Goal: Task Accomplishment & Management: Manage account settings

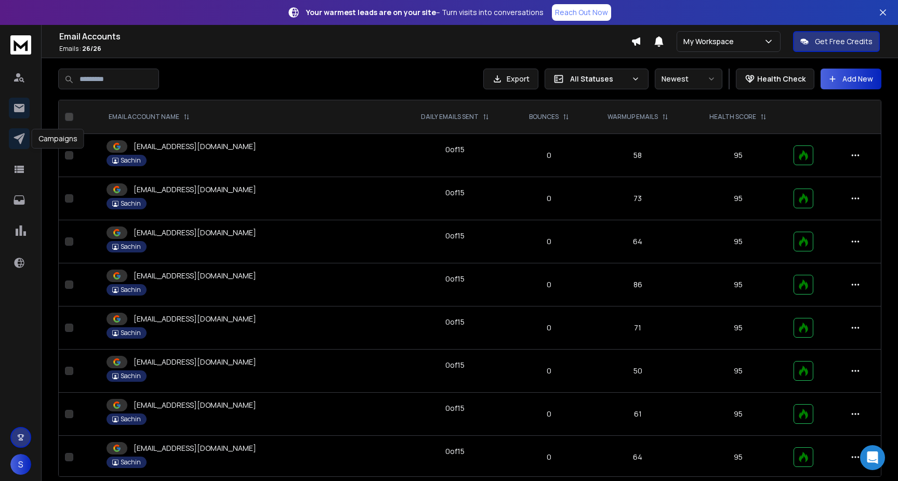
click at [16, 135] on icon at bounding box center [19, 138] width 12 height 12
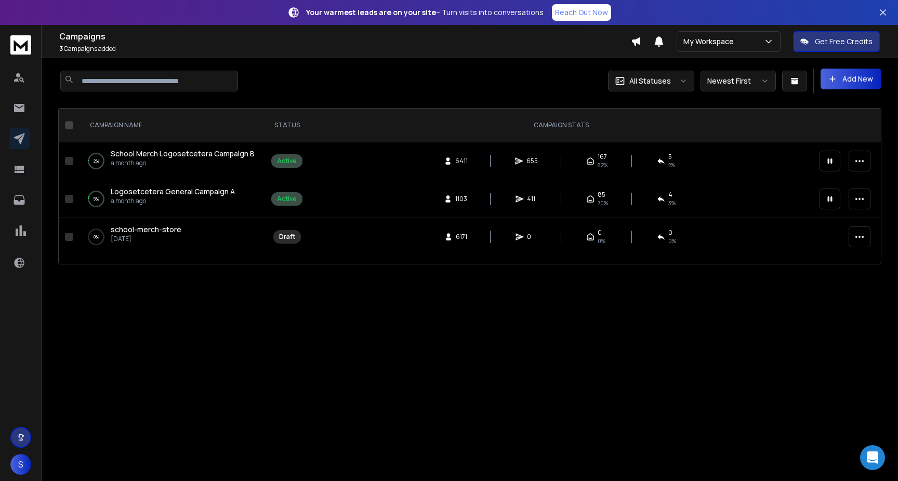
click at [215, 158] on span "School Merch Logosetcetera Campaign B" at bounding box center [183, 154] width 144 height 10
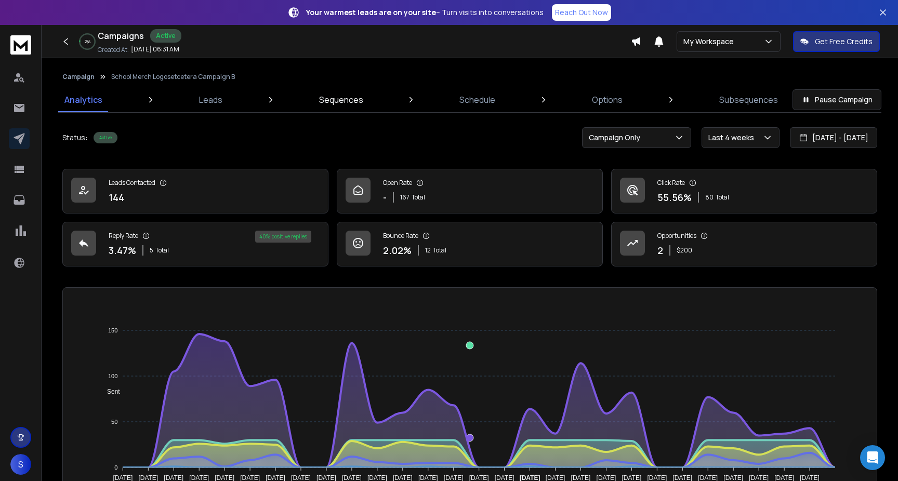
click at [333, 98] on p "Sequences" at bounding box center [341, 99] width 44 height 12
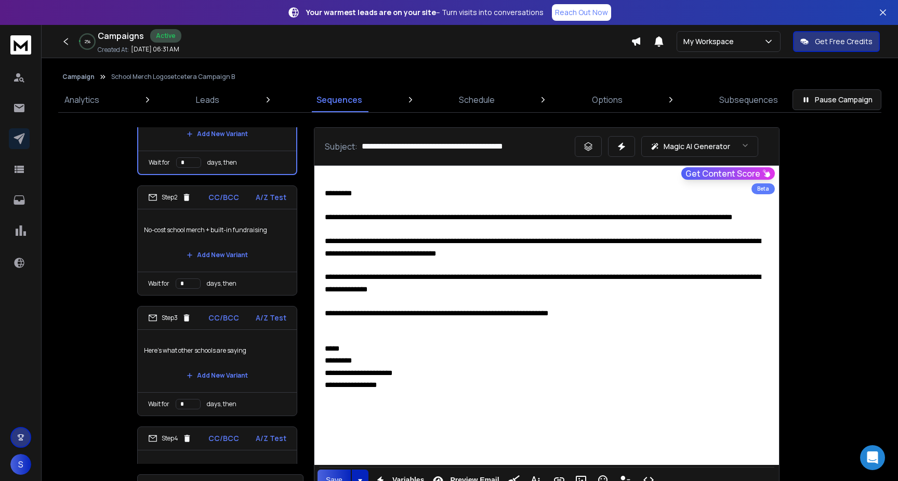
scroll to position [113, 0]
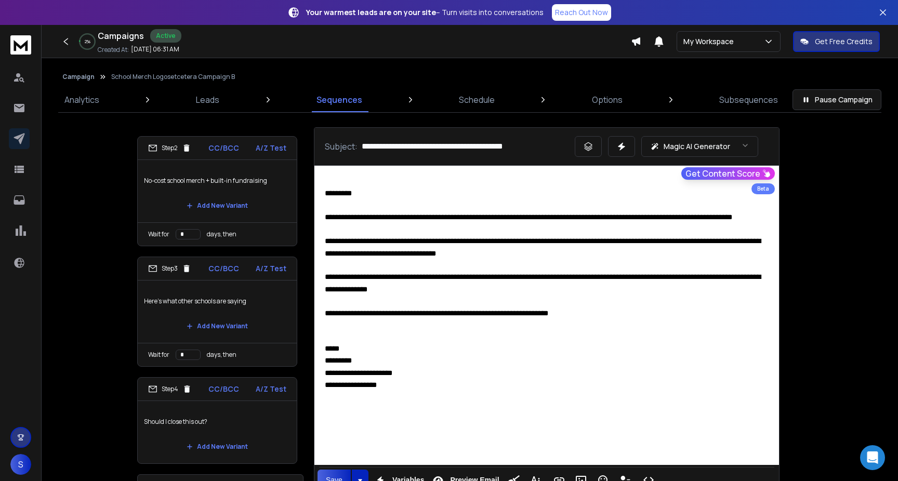
click at [217, 416] on p "Should I close this out?" at bounding box center [217, 421] width 146 height 29
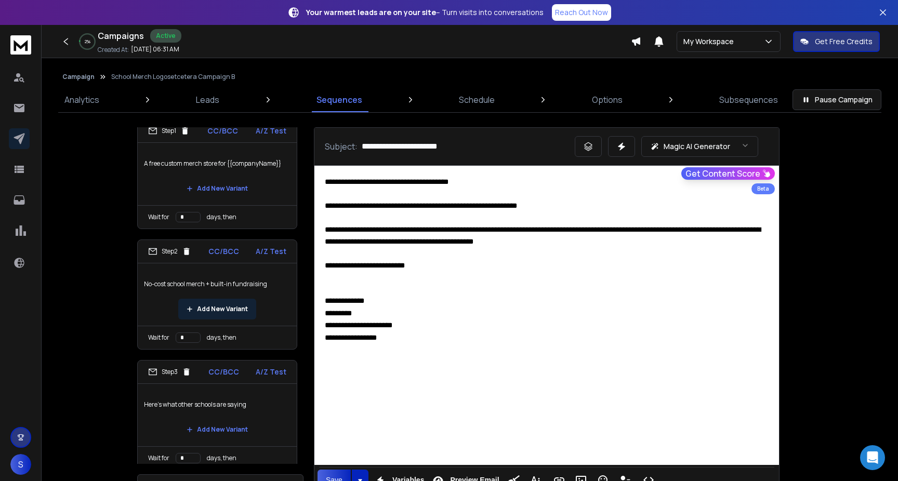
scroll to position [0, 0]
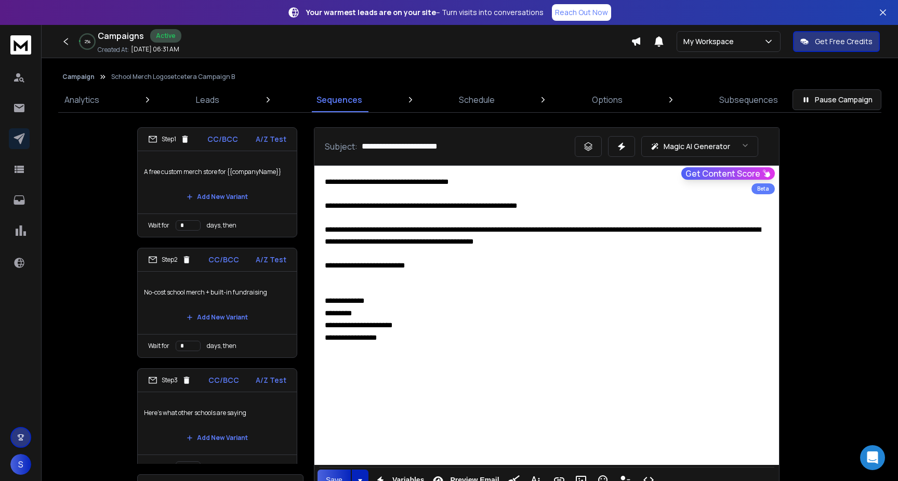
click at [239, 171] on p "A free custom merch store for {{companyName}}" at bounding box center [217, 171] width 146 height 29
type input "**********"
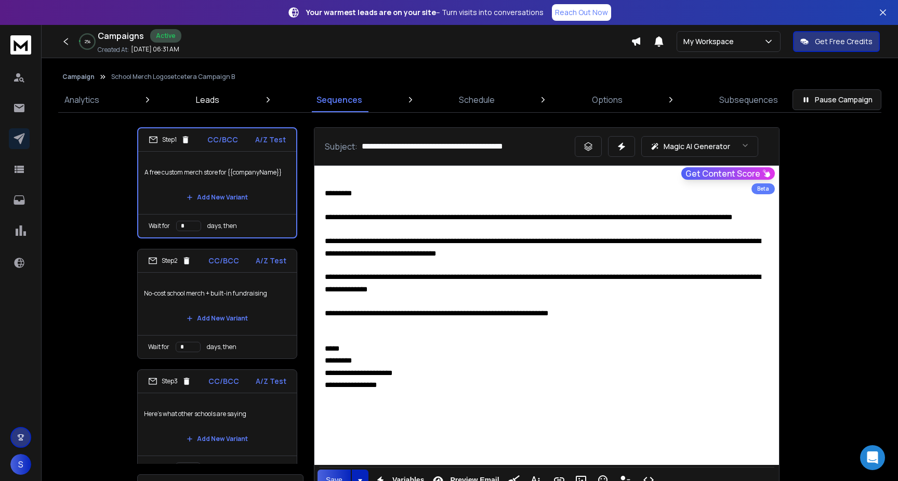
click at [221, 104] on link "Leads" at bounding box center [208, 99] width 36 height 25
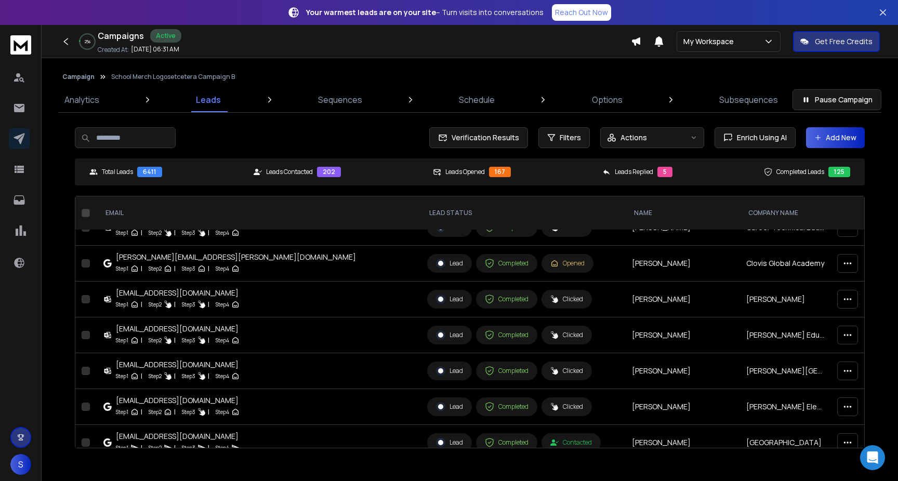
scroll to position [281, 0]
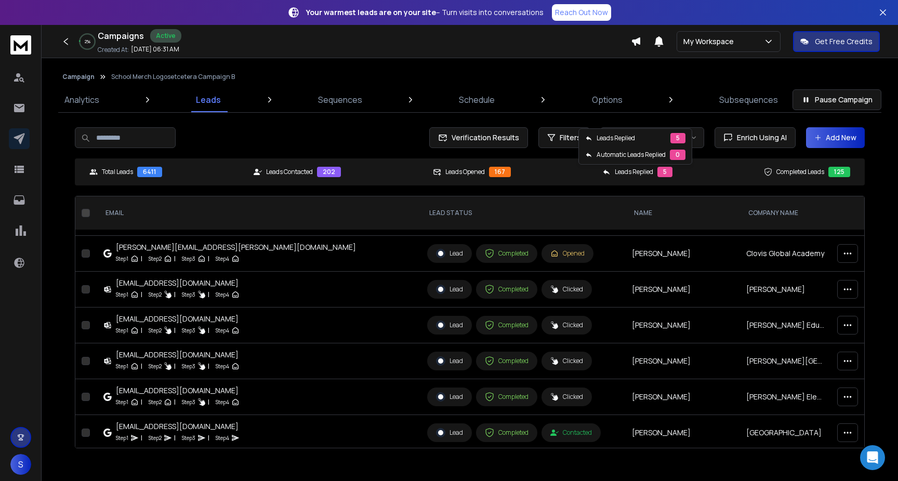
click at [627, 144] on div "Leads Replied 5 Automatic Leads Replied 0" at bounding box center [635, 146] width 100 height 27
click at [19, 208] on link at bounding box center [19, 200] width 21 height 21
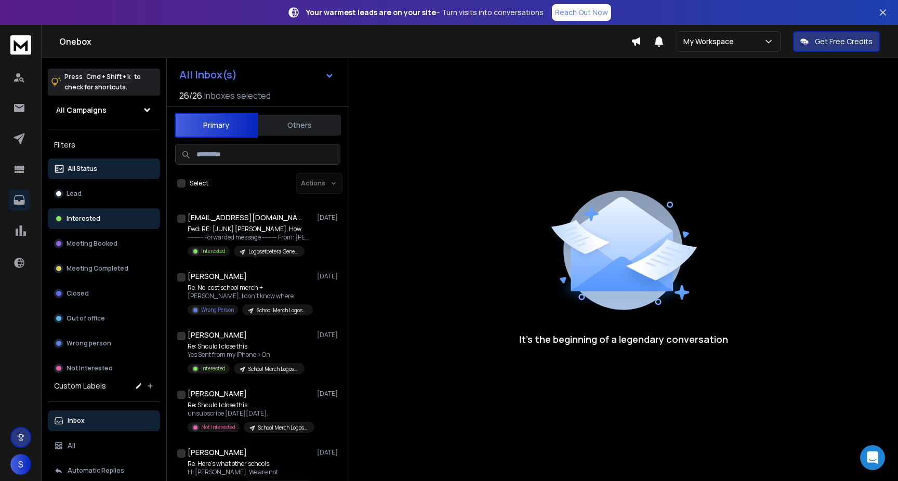
click at [108, 224] on button "Interested" at bounding box center [104, 218] width 112 height 21
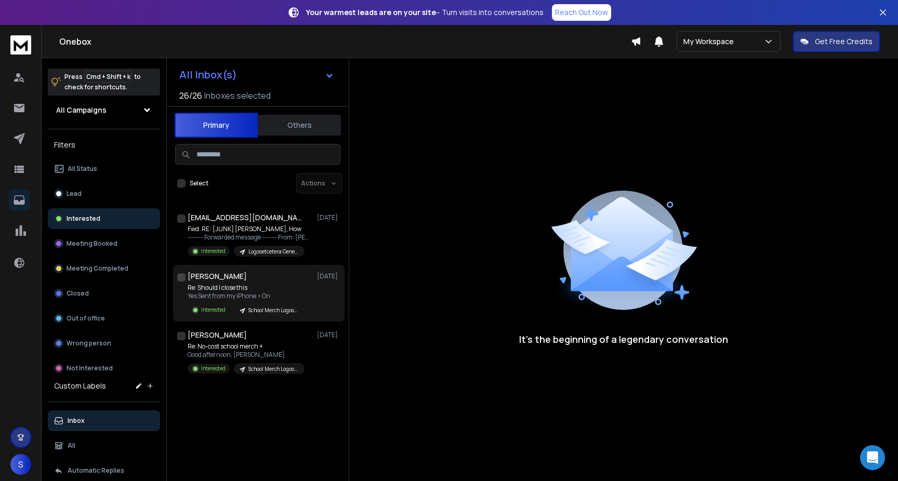
click at [271, 281] on div "brad edmunds 01 Sep" at bounding box center [264, 276] width 153 height 10
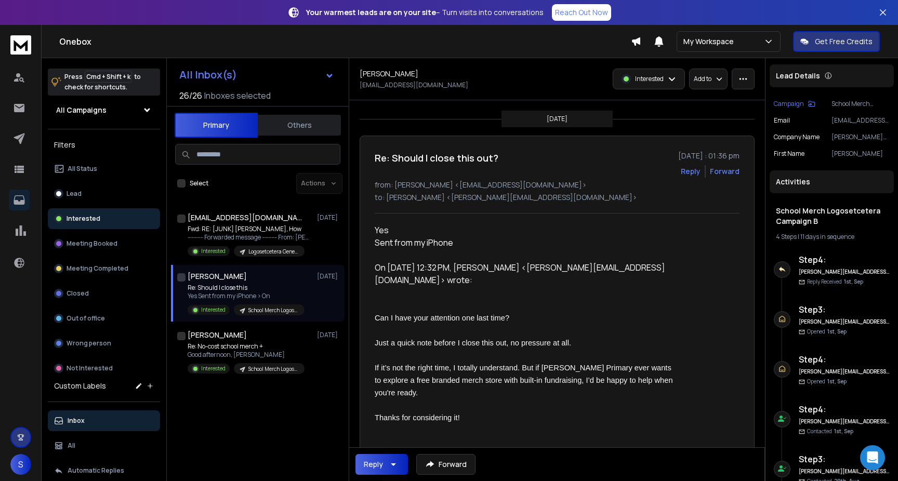
click at [312, 126] on button "Others" at bounding box center [299, 125] width 83 height 23
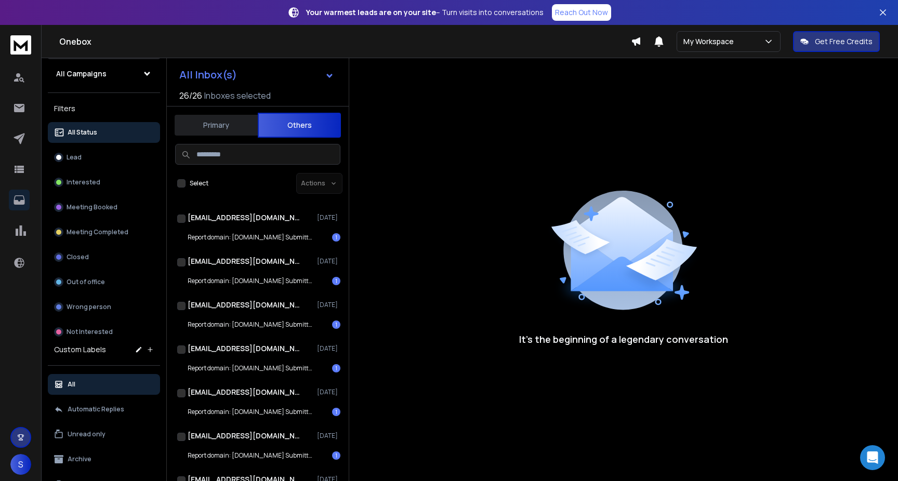
scroll to position [66, 0]
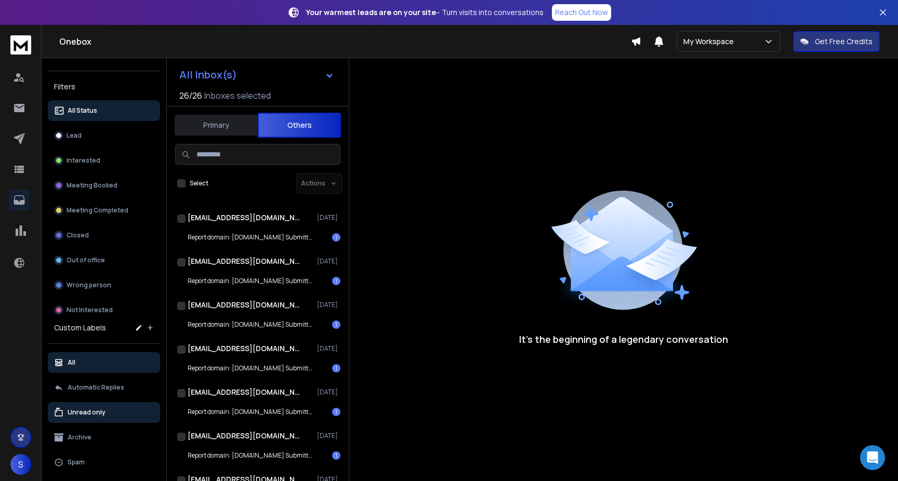
click at [98, 402] on button "Unread only" at bounding box center [104, 412] width 112 height 21
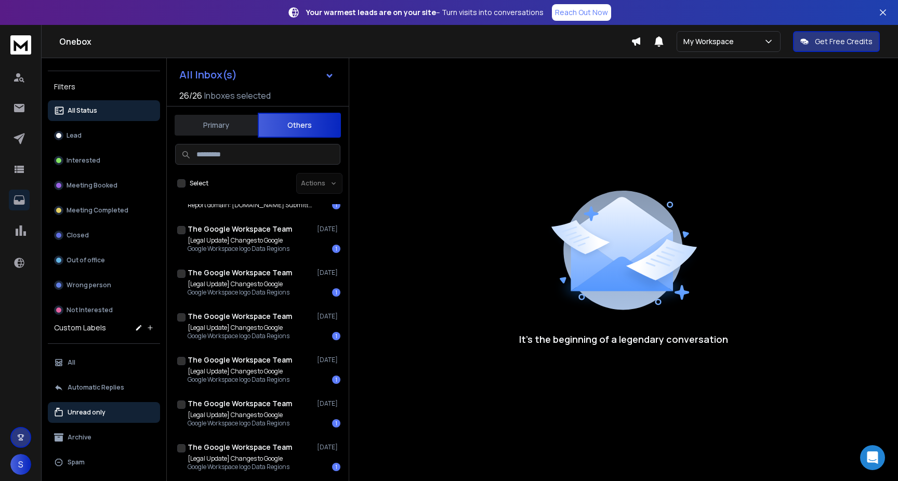
scroll to position [588, 0]
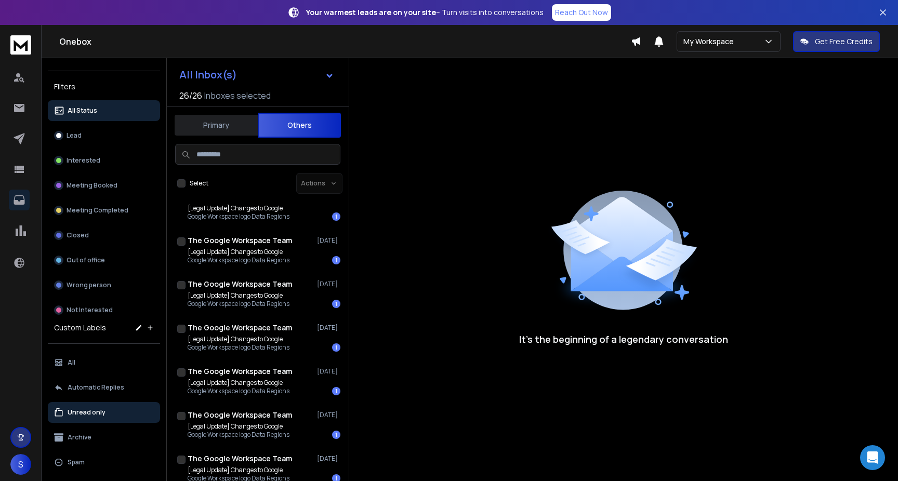
click at [242, 139] on div "Primary Others Select Actions no-reply@us-4.mimecastreport.com 12 Sep Report do…" at bounding box center [258, 337] width 182 height 445
click at [239, 130] on button "Primary" at bounding box center [216, 125] width 83 height 23
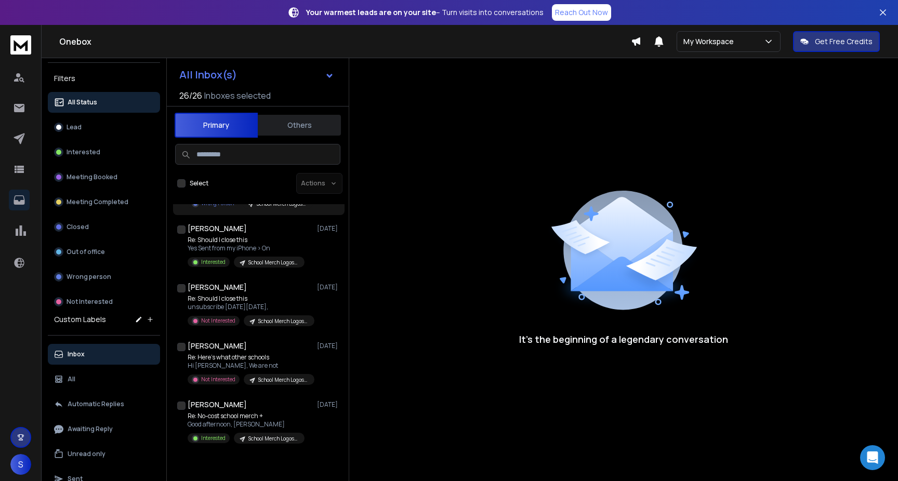
scroll to position [106, 0]
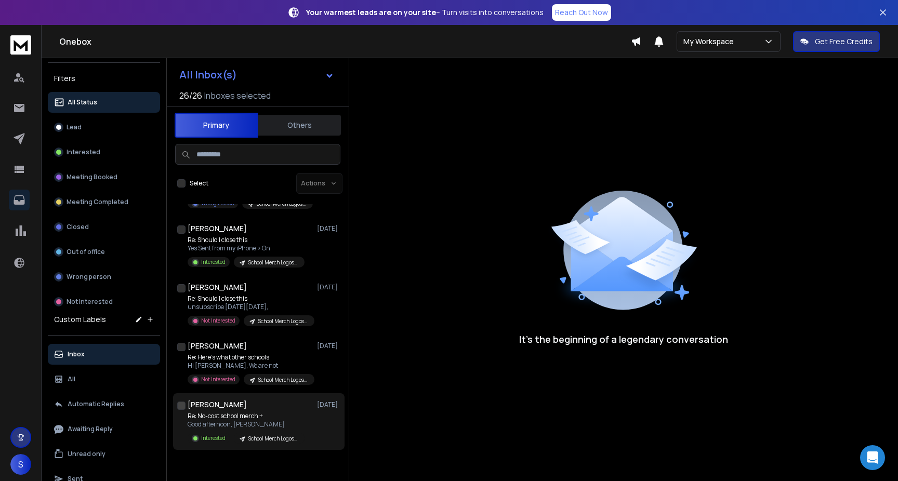
click at [228, 406] on div "Marilu Cano 18 Aug" at bounding box center [264, 404] width 153 height 10
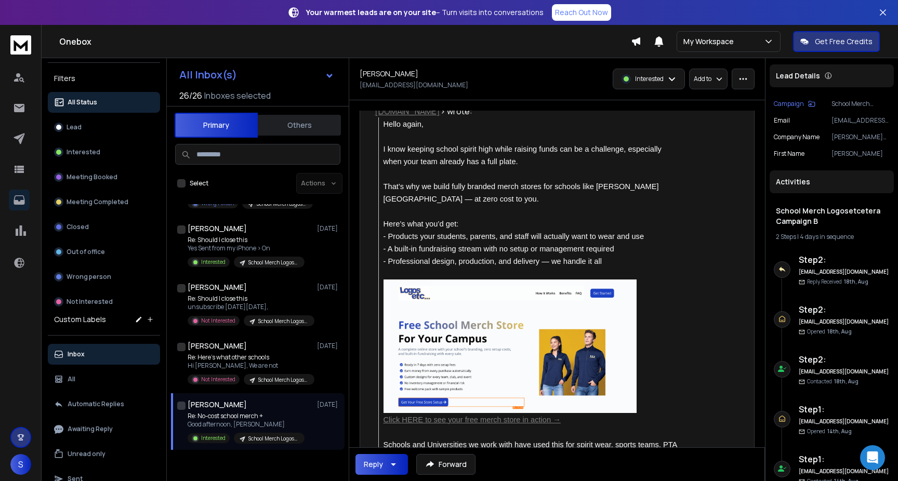
scroll to position [323, 0]
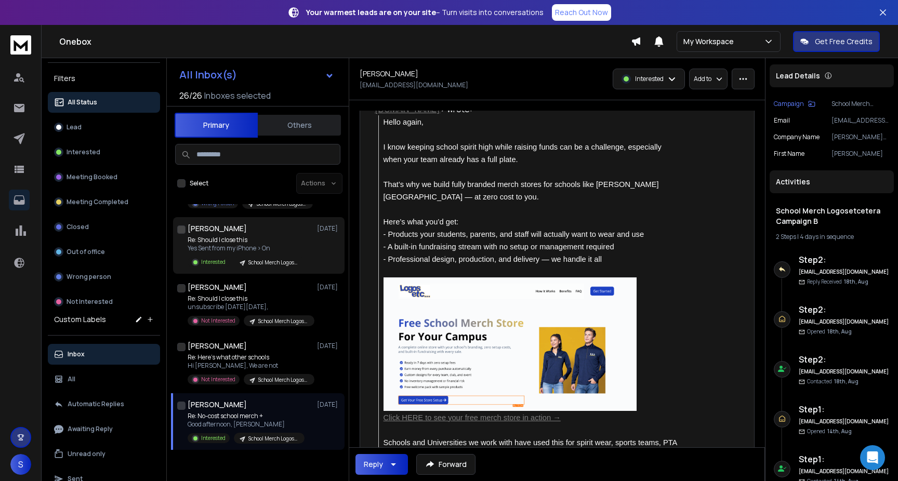
click at [222, 240] on p "Re: Should I close this" at bounding box center [246, 240] width 117 height 8
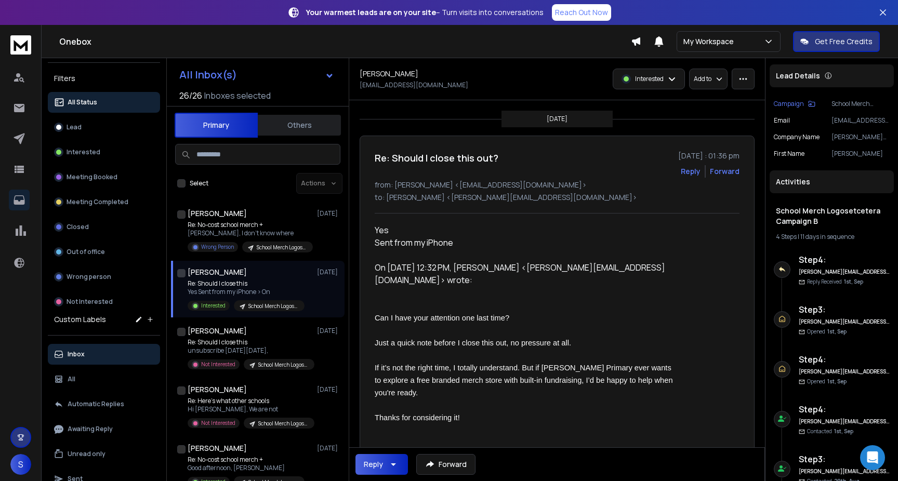
scroll to position [42, 0]
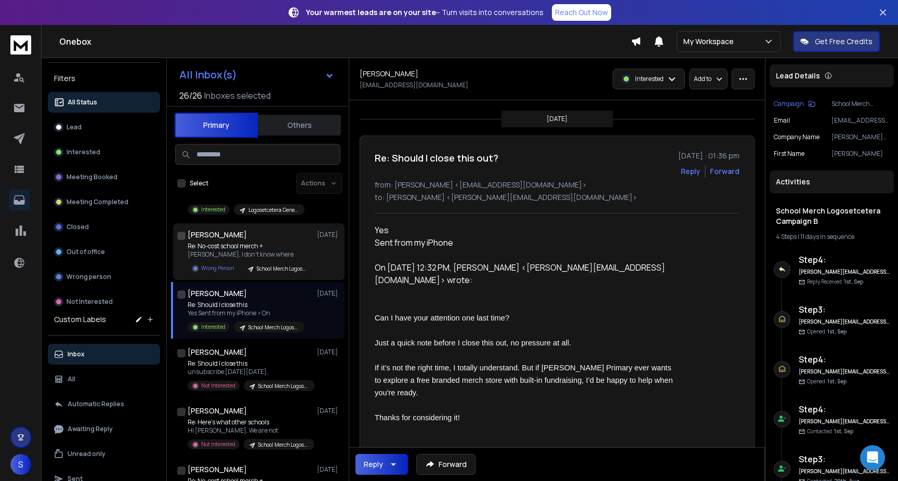
click at [281, 244] on p "Re: No-cost school merch +" at bounding box center [250, 246] width 125 height 8
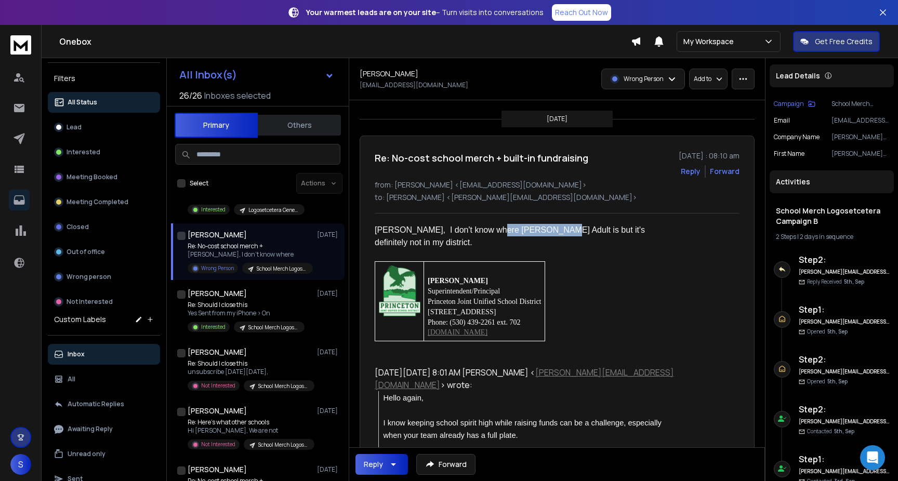
drag, startPoint x: 505, startPoint y: 231, endPoint x: 570, endPoint y: 229, distance: 65.5
click at [570, 229] on div "Christine, I don't know where Caruthers Adult is but it's definitely not in my …" at bounding box center [526, 236] width 303 height 25
copy div "Caruthers Adult"
click at [100, 133] on button "Lead" at bounding box center [104, 127] width 112 height 21
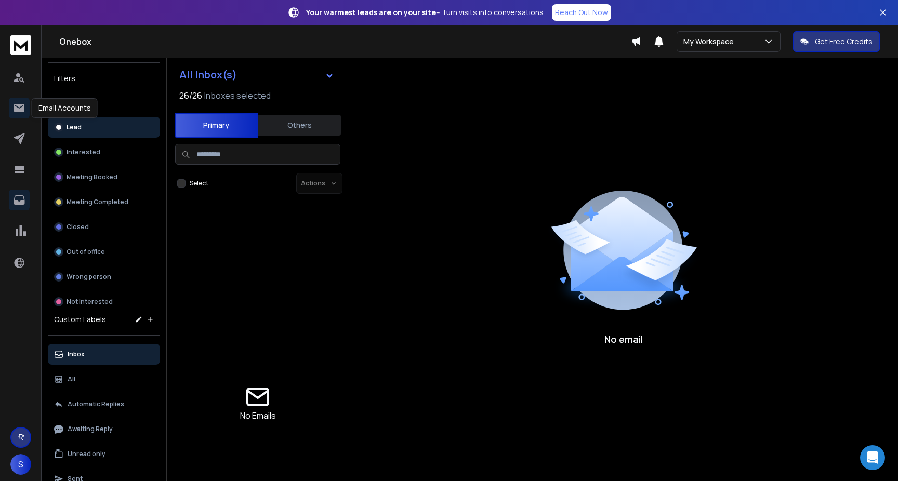
click at [11, 112] on link at bounding box center [19, 108] width 21 height 21
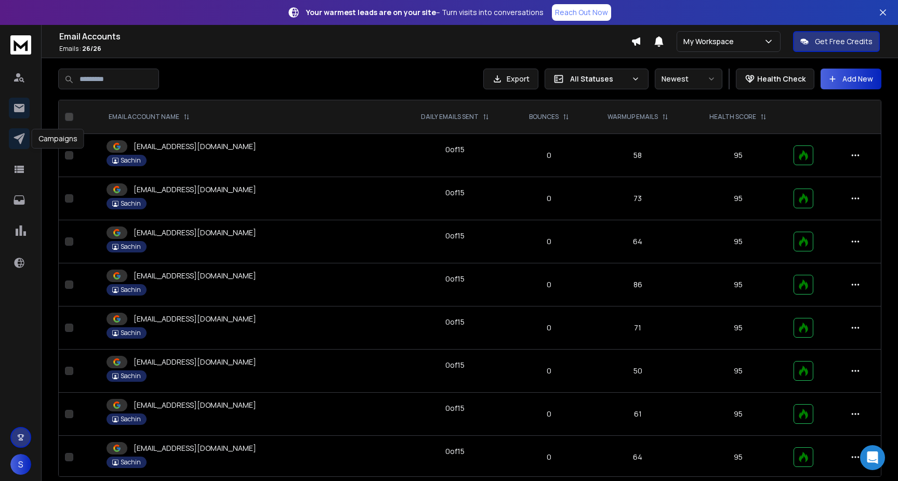
click at [17, 142] on icon at bounding box center [19, 138] width 12 height 12
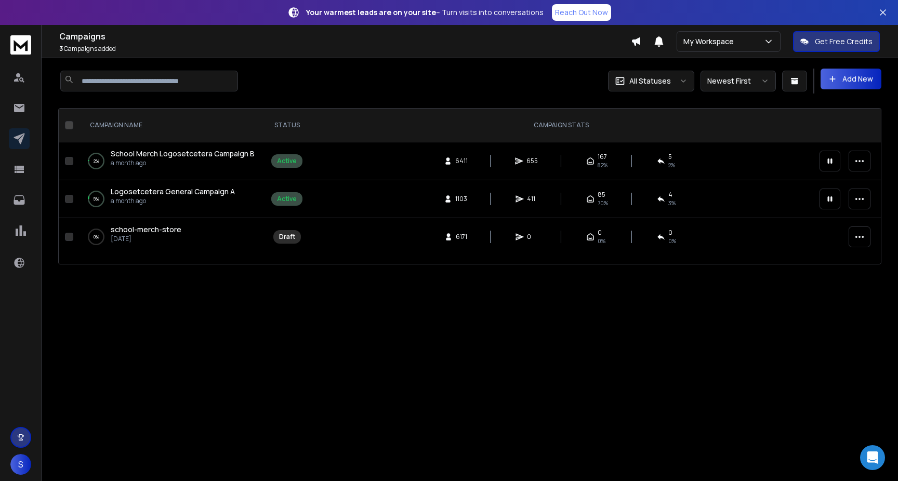
click at [69, 237] on button "button" at bounding box center [69, 237] width 8 height 8
click at [861, 239] on icon "button" at bounding box center [859, 237] width 10 height 10
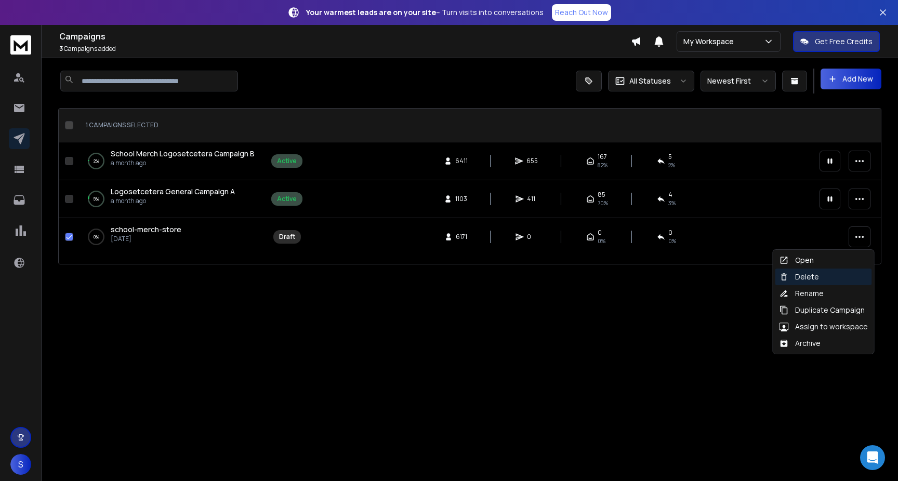
click at [810, 277] on div "Delete" at bounding box center [798, 277] width 39 height 10
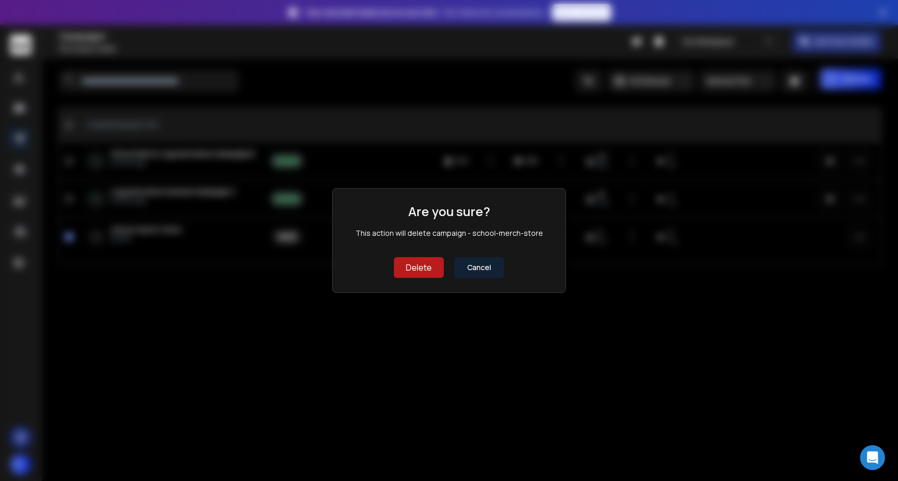
click at [417, 262] on button "Delete" at bounding box center [419, 267] width 50 height 21
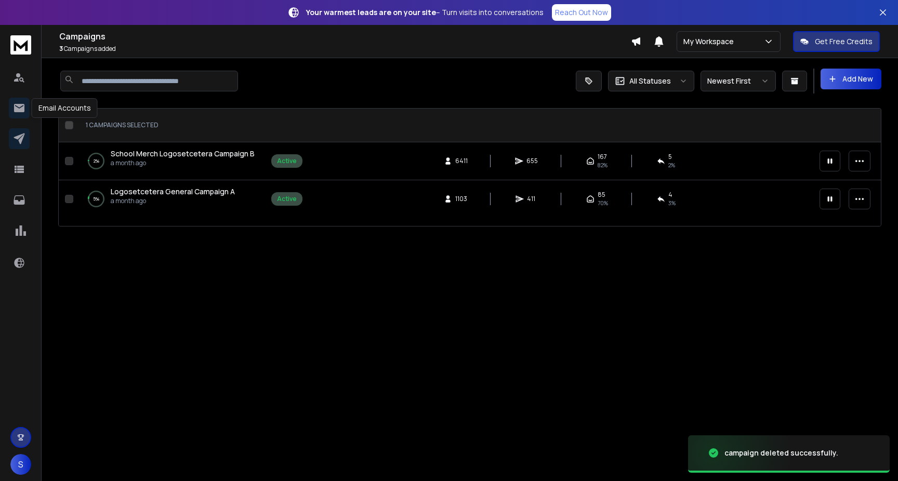
click at [18, 108] on icon at bounding box center [19, 108] width 12 height 12
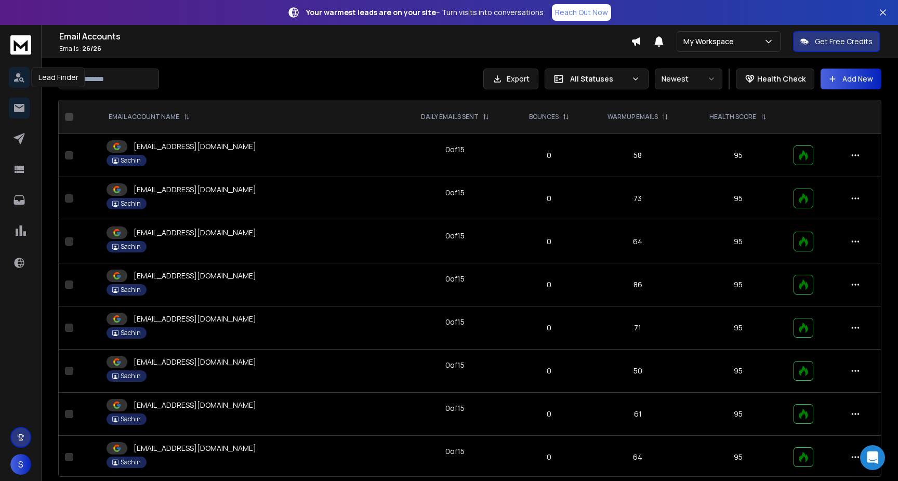
click at [22, 77] on icon at bounding box center [19, 79] width 10 height 5
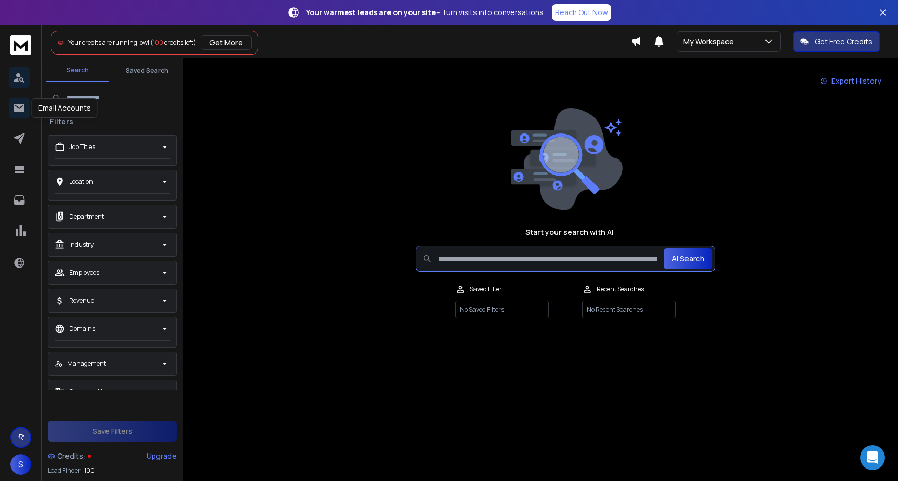
click at [18, 110] on icon at bounding box center [19, 108] width 10 height 8
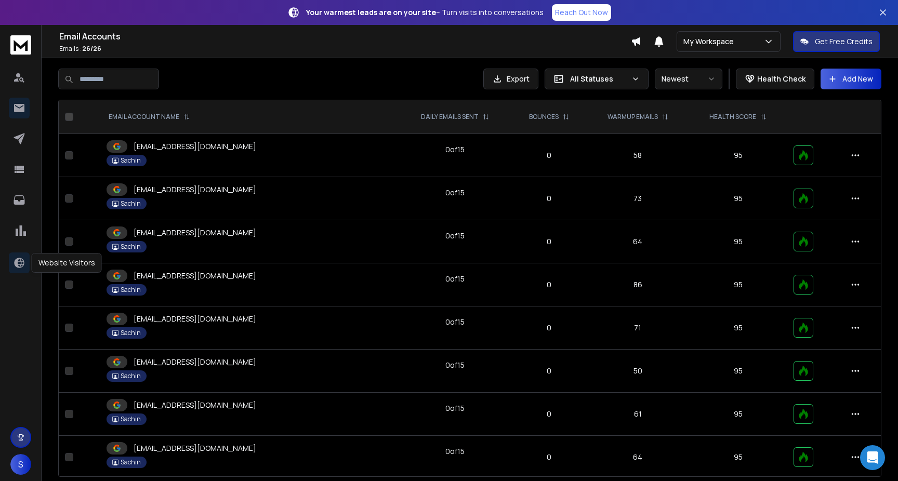
click at [20, 260] on icon at bounding box center [19, 263] width 10 height 10
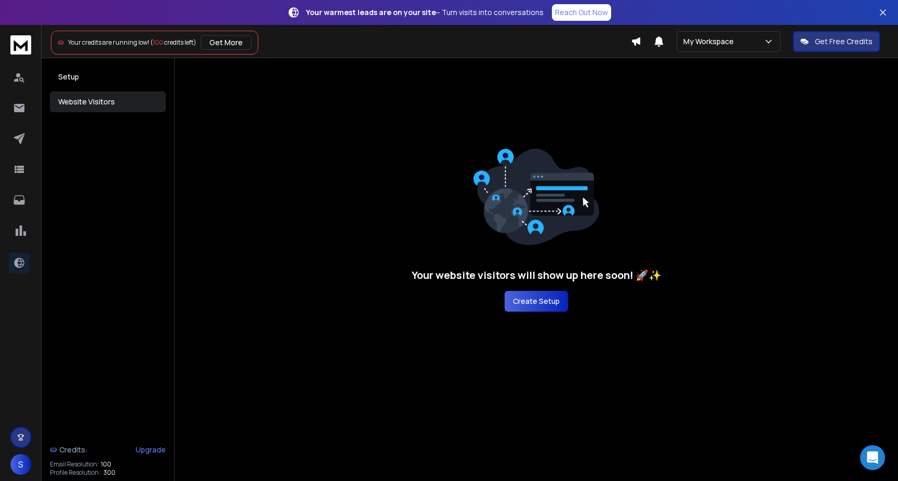
click at [540, 304] on button "Create Setup" at bounding box center [535, 301] width 63 height 21
click at [20, 229] on icon at bounding box center [21, 230] width 10 height 10
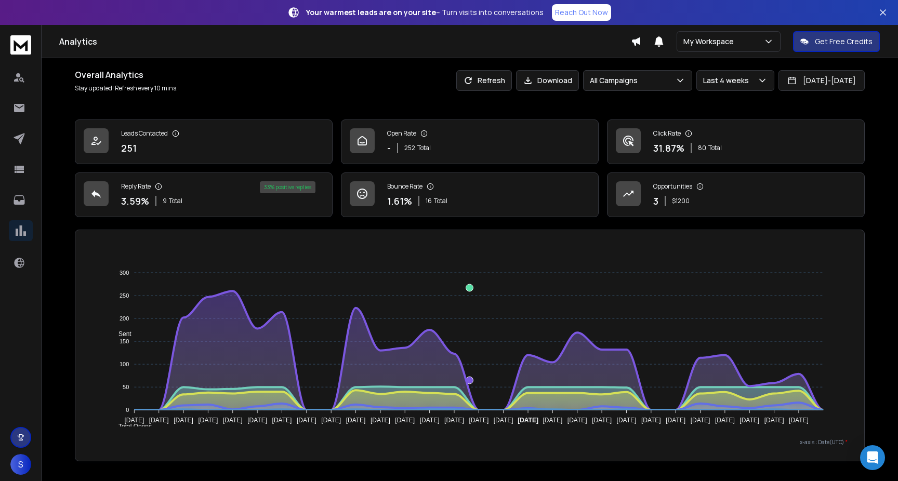
click at [188, 195] on link "Reply Rate 3.59 % 9 Total 33 % positive replies" at bounding box center [204, 194] width 258 height 45
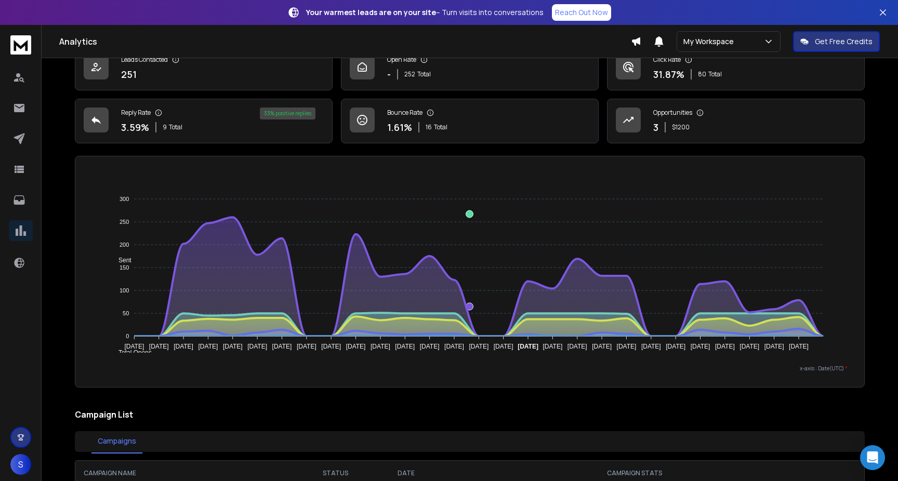
scroll to position [172, 0]
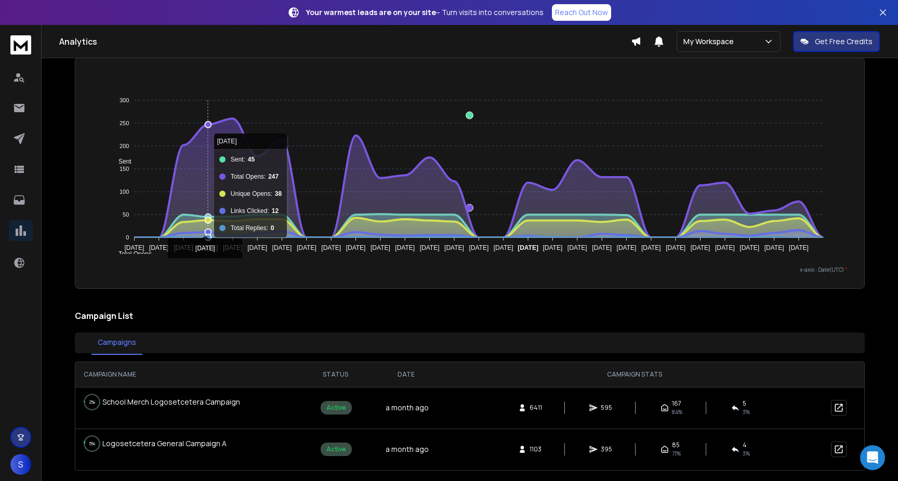
click at [200, 178] on foreignobject "Sent Total Opens Unique Opens Links Clicked Total Replies" at bounding box center [469, 163] width 717 height 182
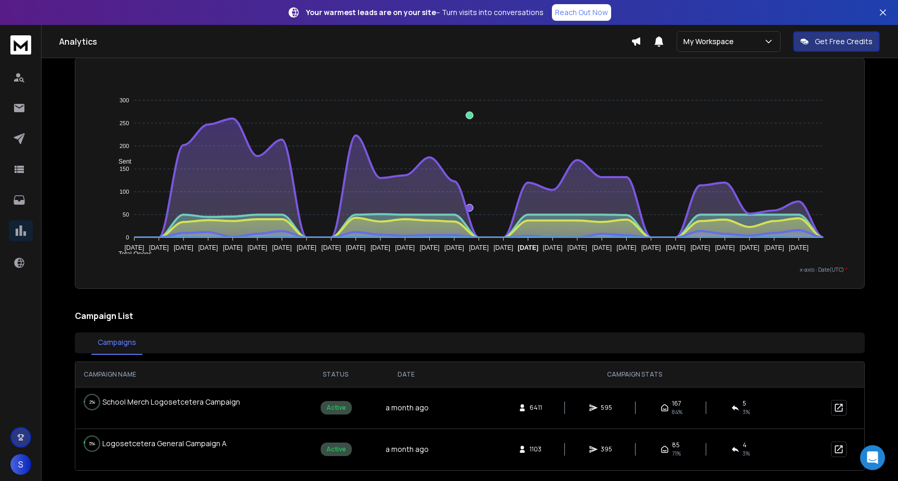
click at [157, 403] on td "2 % School Merch Logosetcetera Campaign B" at bounding box center [158, 401] width 166 height 29
click at [842, 409] on icon at bounding box center [838, 408] width 10 height 10
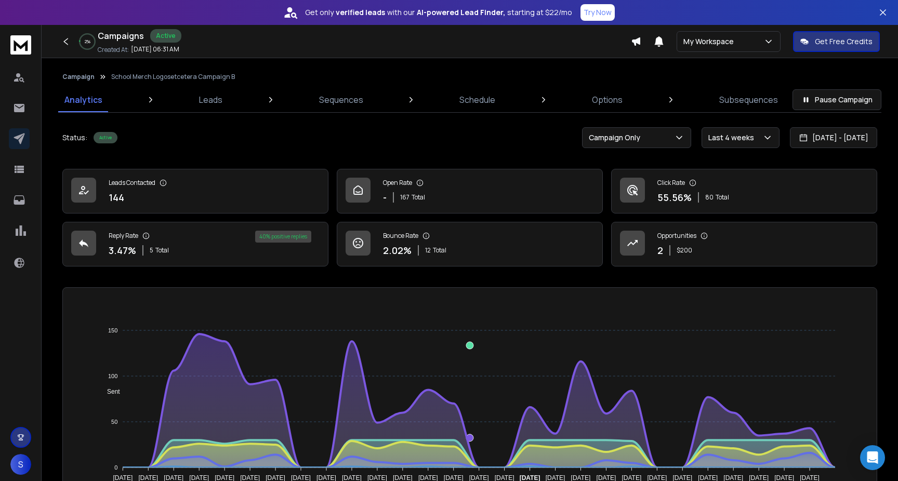
click at [275, 233] on div "40 % positive replies" at bounding box center [283, 237] width 56 height 12
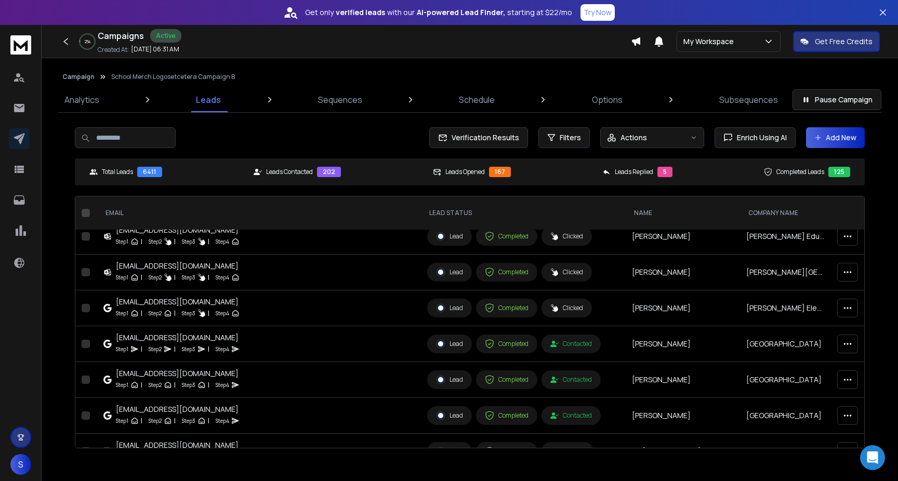
scroll to position [370, 0]
